Goal: Task Accomplishment & Management: Manage account settings

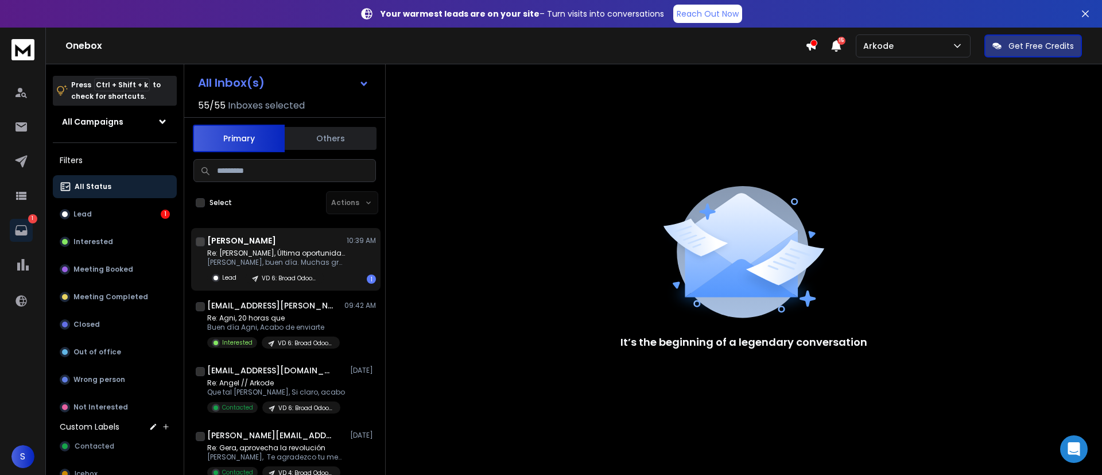
click at [331, 269] on div "Re: [PERSON_NAME], Última oportunidad para [GEOGRAPHIC_DATA], buen día. Muchas …" at bounding box center [291, 265] width 169 height 35
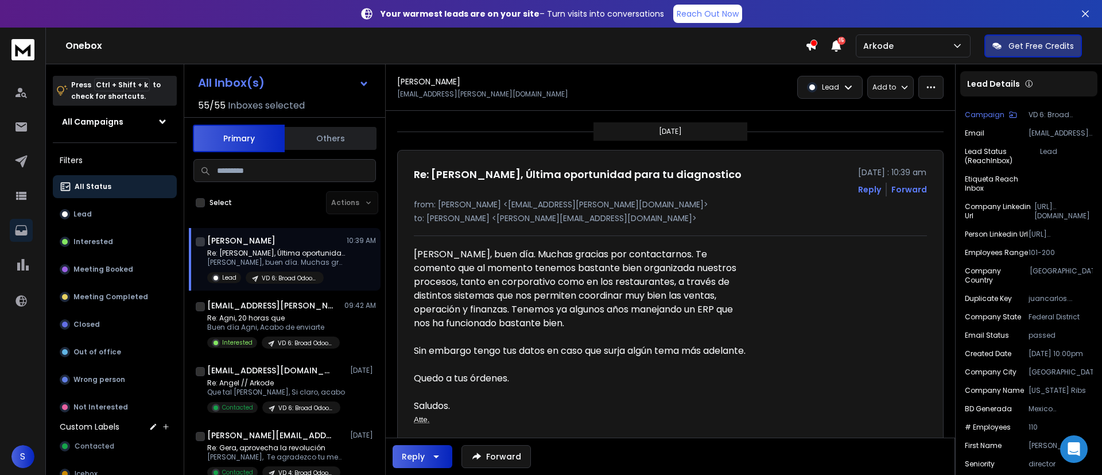
click at [842, 87] on div "Lead" at bounding box center [830, 87] width 64 height 22
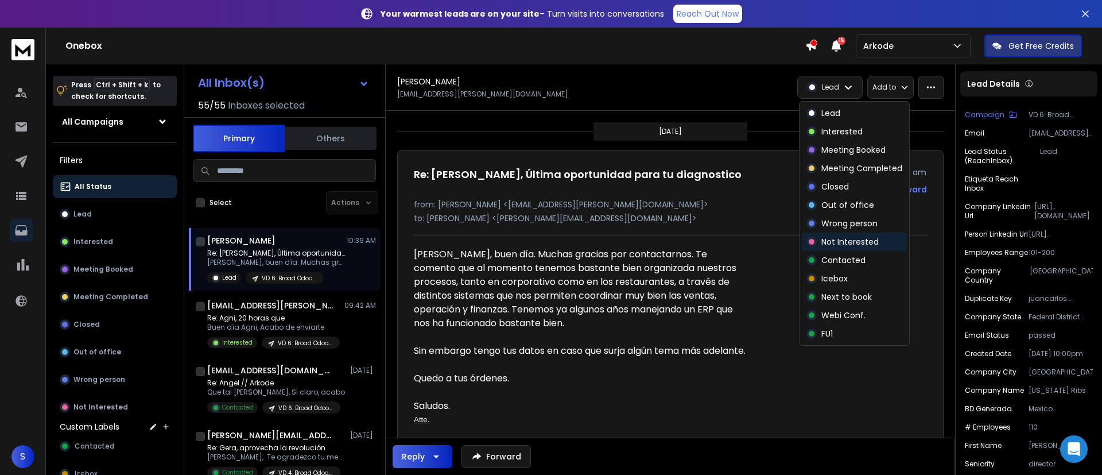
click at [882, 246] on div "Not Interested" at bounding box center [854, 241] width 105 height 18
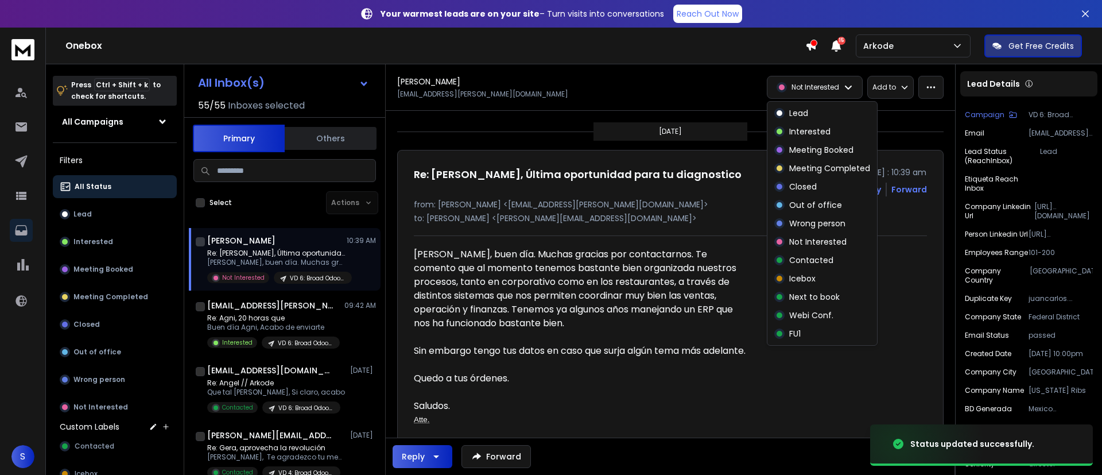
click at [817, 86] on p "Not Interested" at bounding box center [815, 87] width 48 height 9
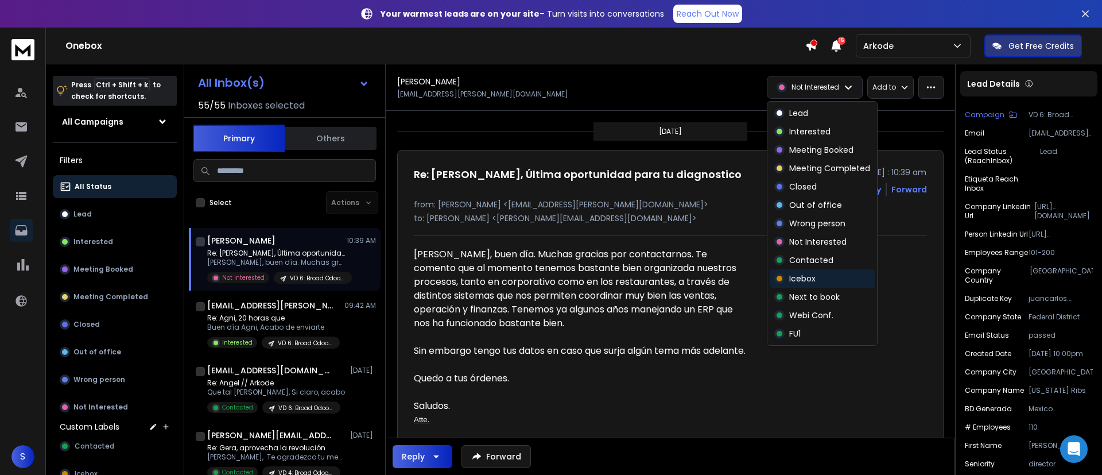
click at [808, 281] on p "Icebox" at bounding box center [802, 278] width 26 height 11
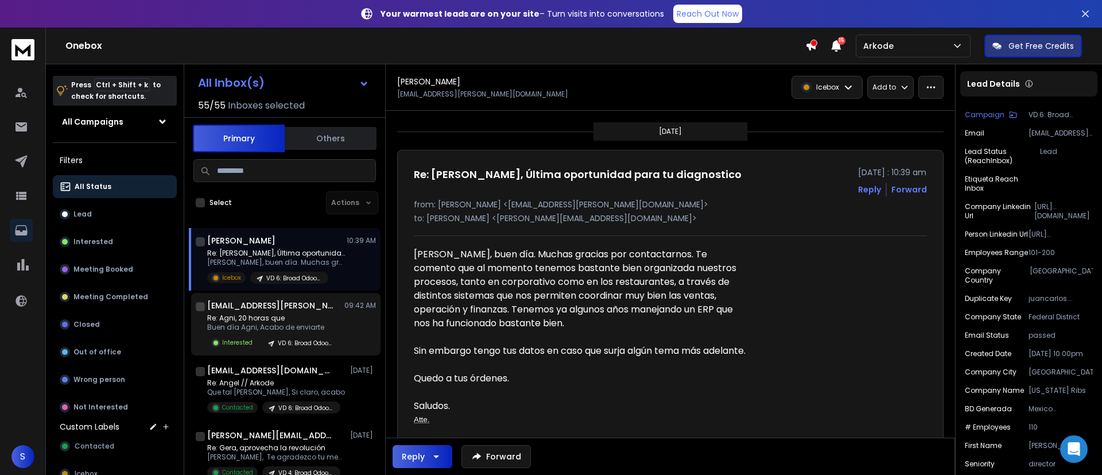
click at [320, 321] on p "Re: Agni, 20 horas que" at bounding box center [273, 317] width 133 height 9
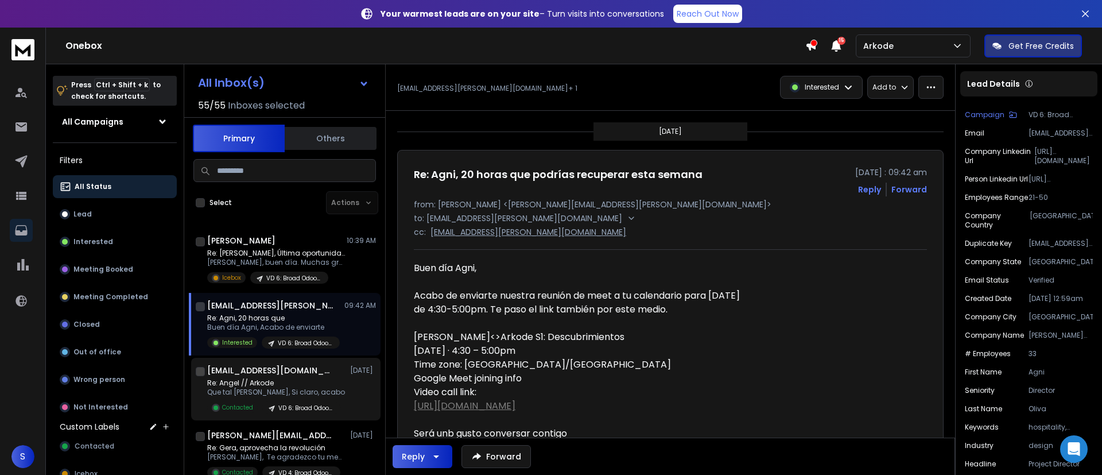
click at [331, 374] on h1 "[EMAIL_ADDRESS][DOMAIN_NAME]" at bounding box center [270, 369] width 126 height 11
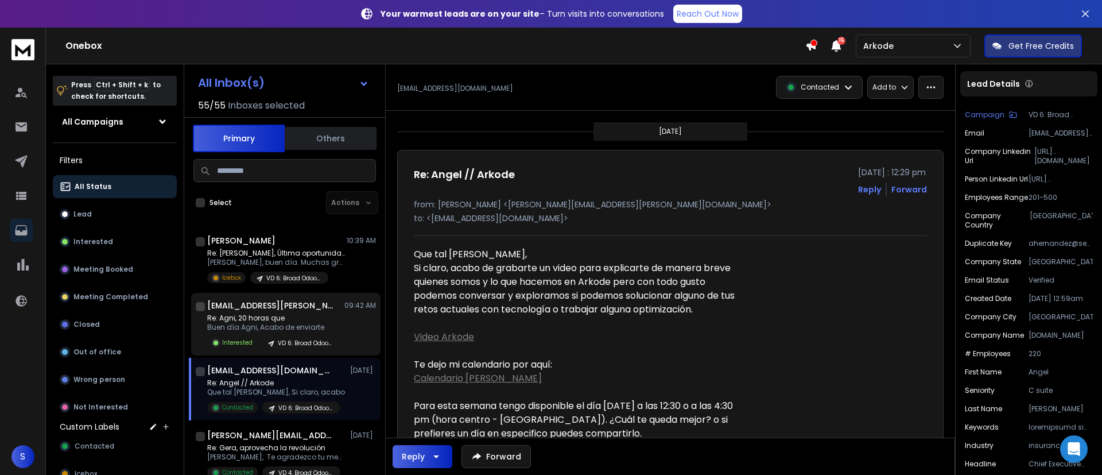
click at [329, 317] on p "Re: Agni, 20 horas que" at bounding box center [273, 317] width 133 height 9
